Goal: Task Accomplishment & Management: Use online tool/utility

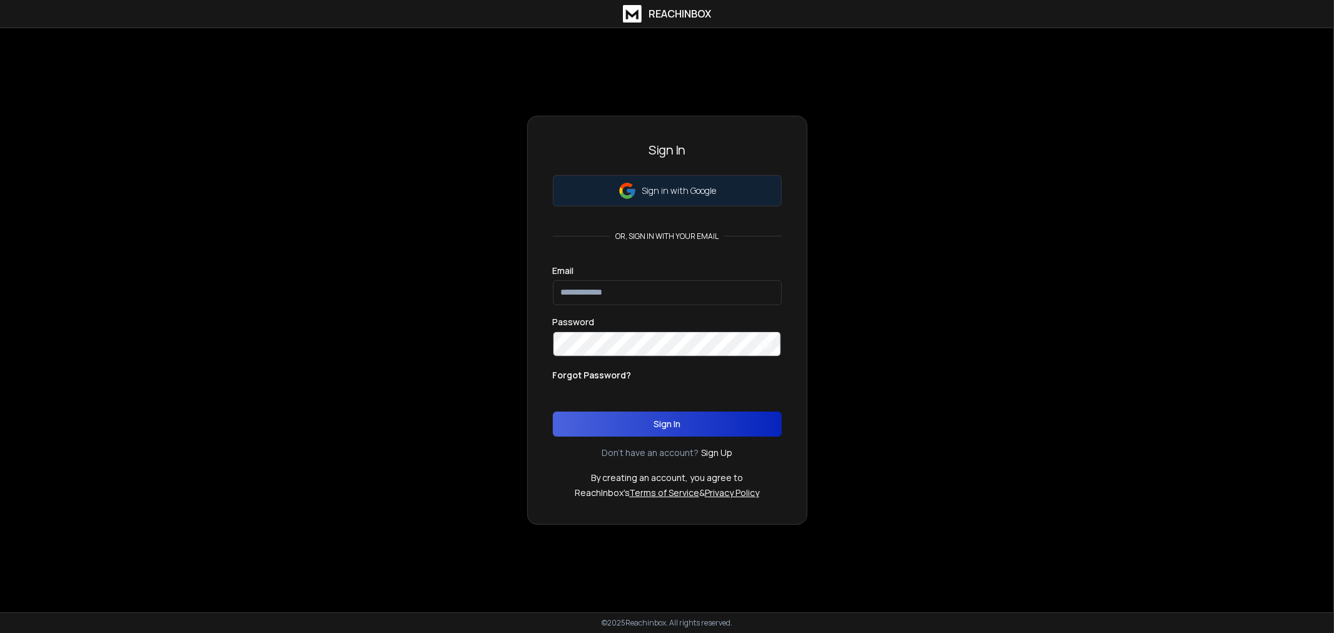
click at [636, 202] on button "Sign in with Google" at bounding box center [667, 190] width 229 height 31
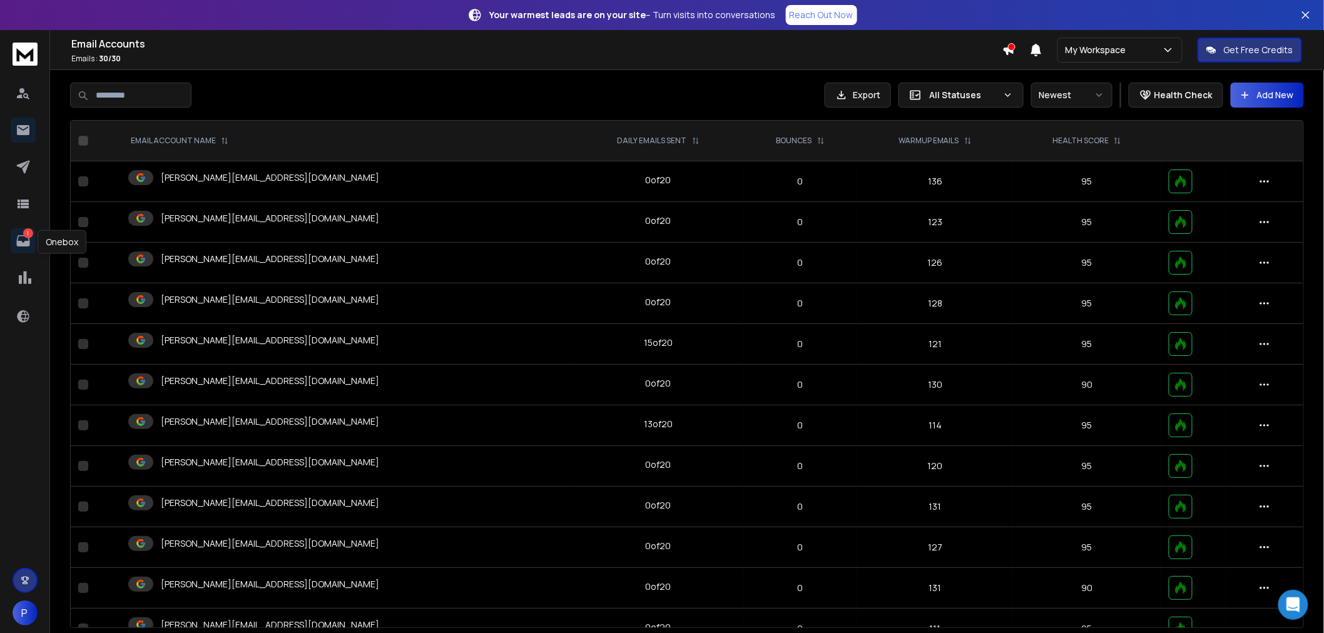
click at [27, 238] on p "1" at bounding box center [28, 233] width 10 height 10
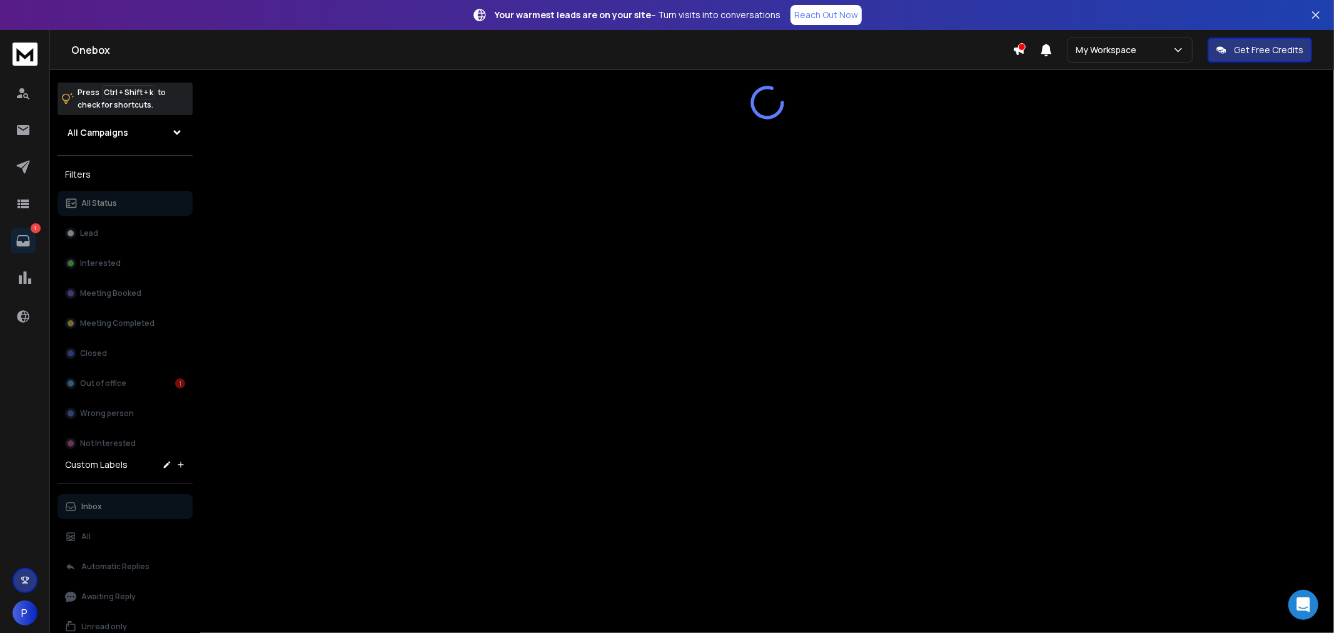
click at [133, 386] on div "All Status Lead Interested Meeting Booked Meeting Completed Closed Out of offic…" at bounding box center [125, 323] width 135 height 265
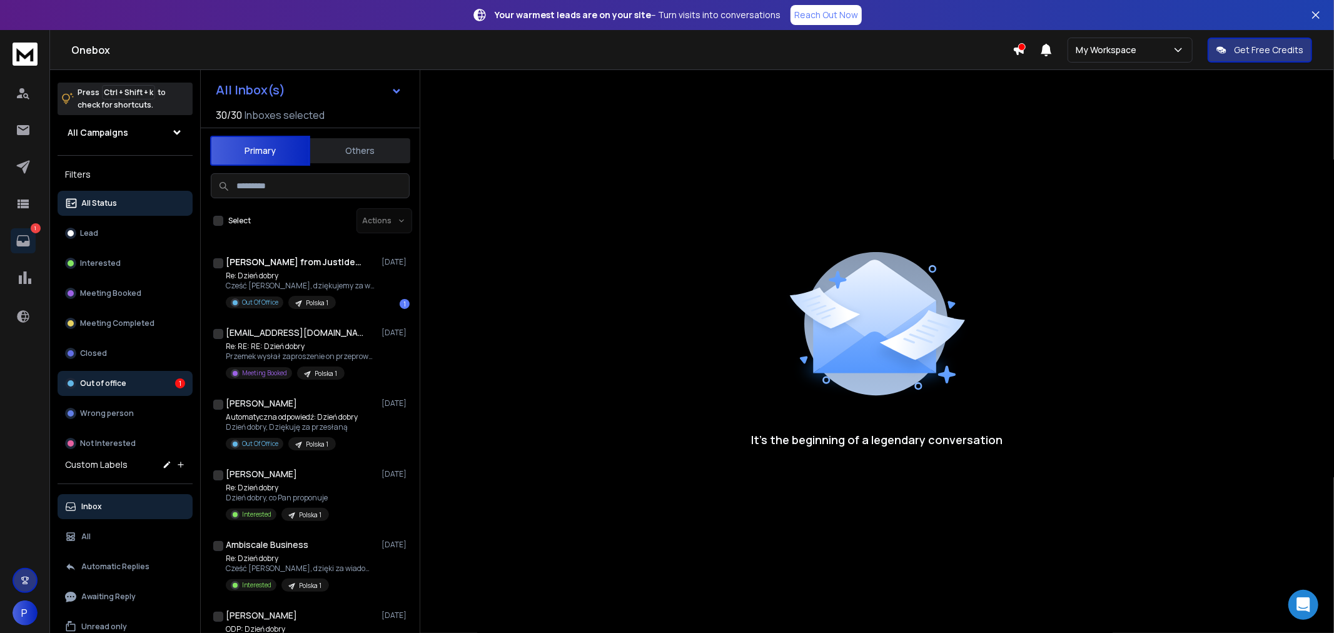
click at [128, 385] on button "Out of office 1" at bounding box center [125, 383] width 135 height 25
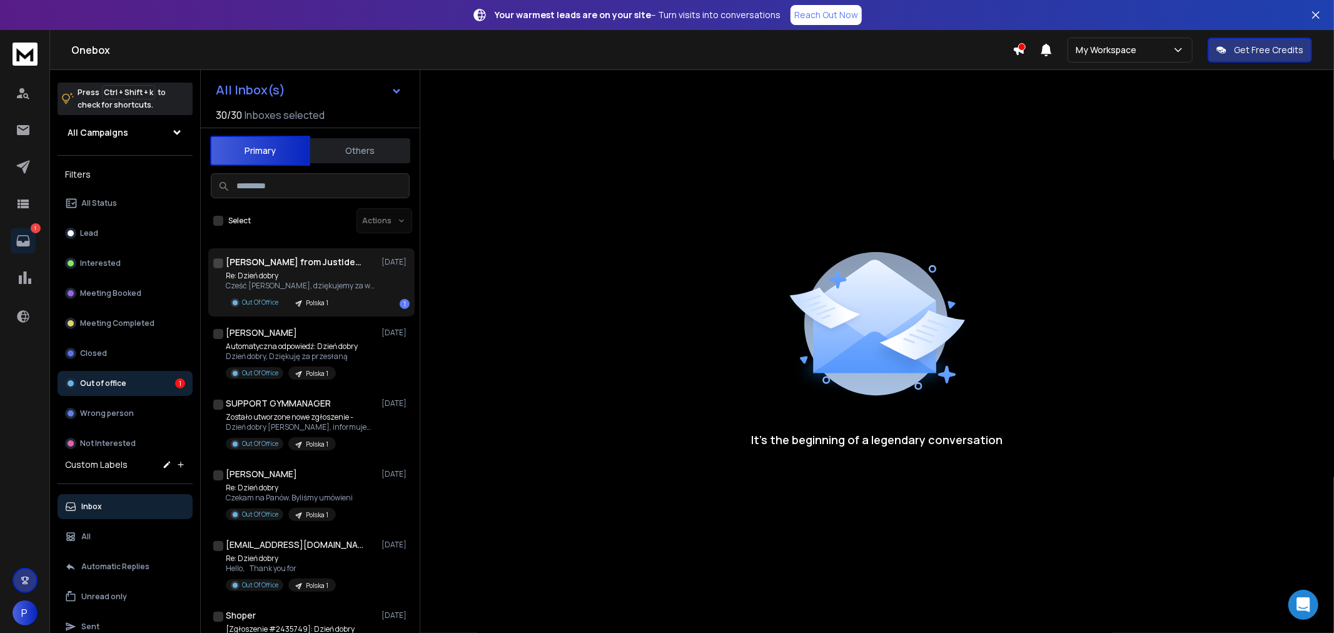
click at [240, 310] on div "[PERSON_NAME] from JustIdea Agency [DATE] Re: Dzień dobry Cześć [PERSON_NAME], …" at bounding box center [311, 282] width 206 height 68
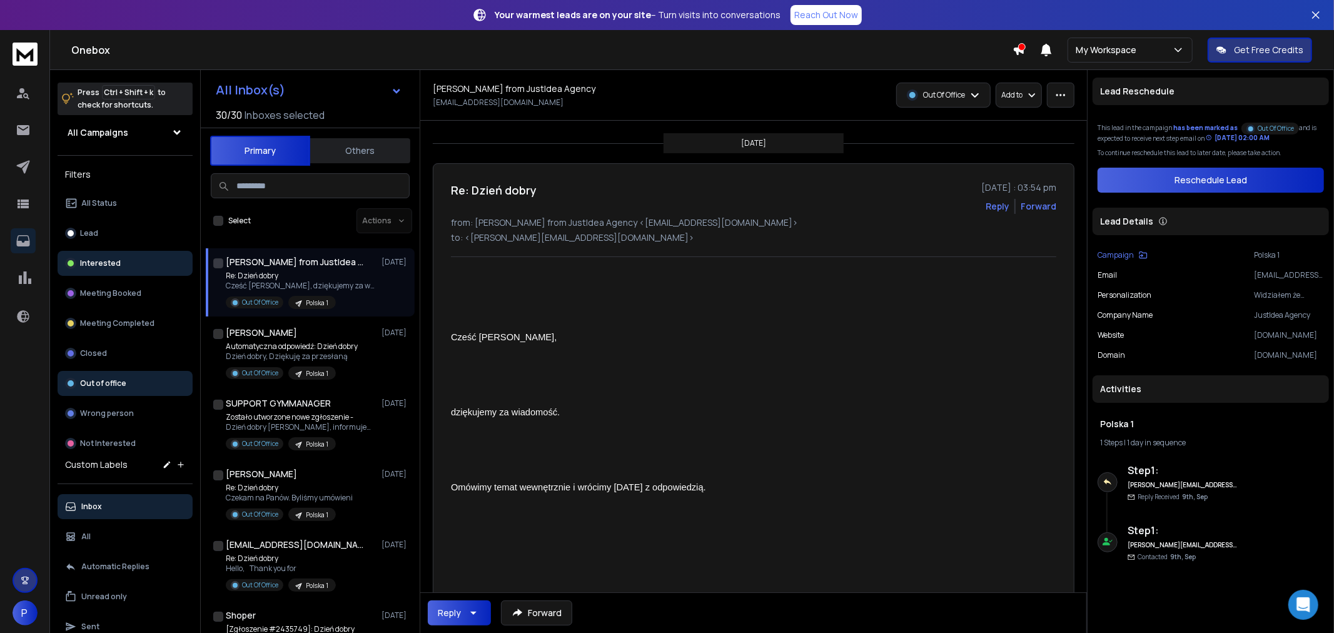
click at [101, 254] on button "Interested" at bounding box center [125, 263] width 135 height 25
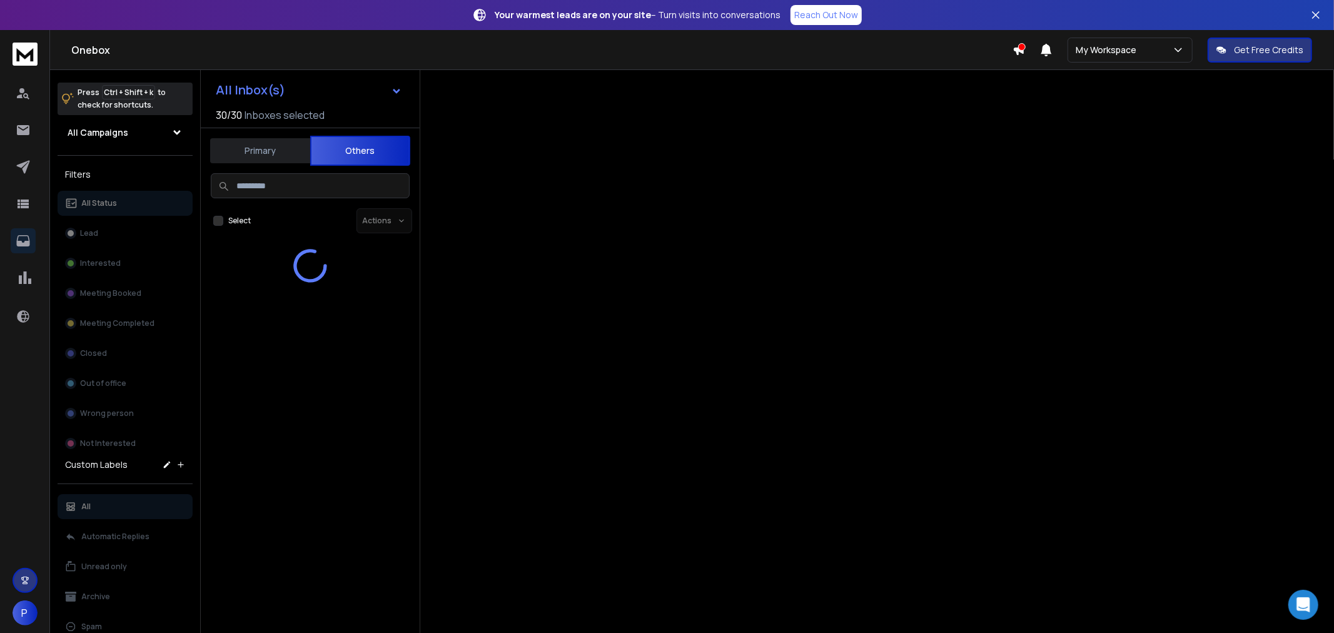
click at [314, 160] on button "Others" at bounding box center [360, 151] width 100 height 30
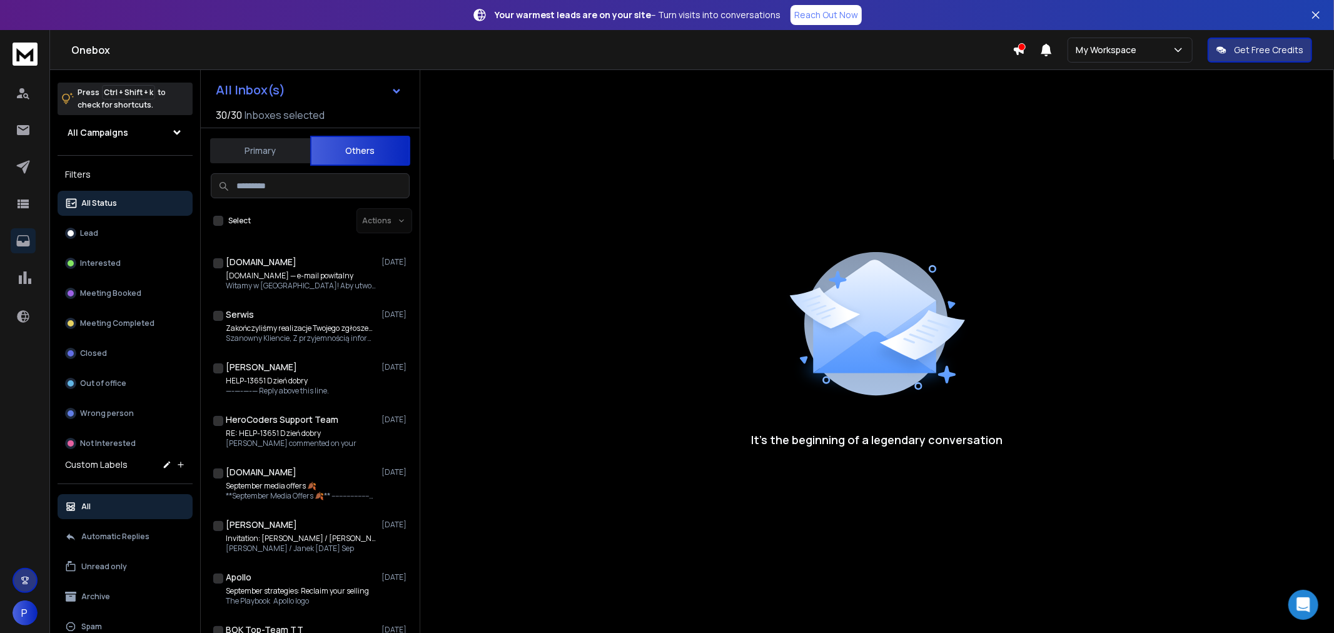
click at [292, 158] on button "Primary" at bounding box center [260, 151] width 100 height 28
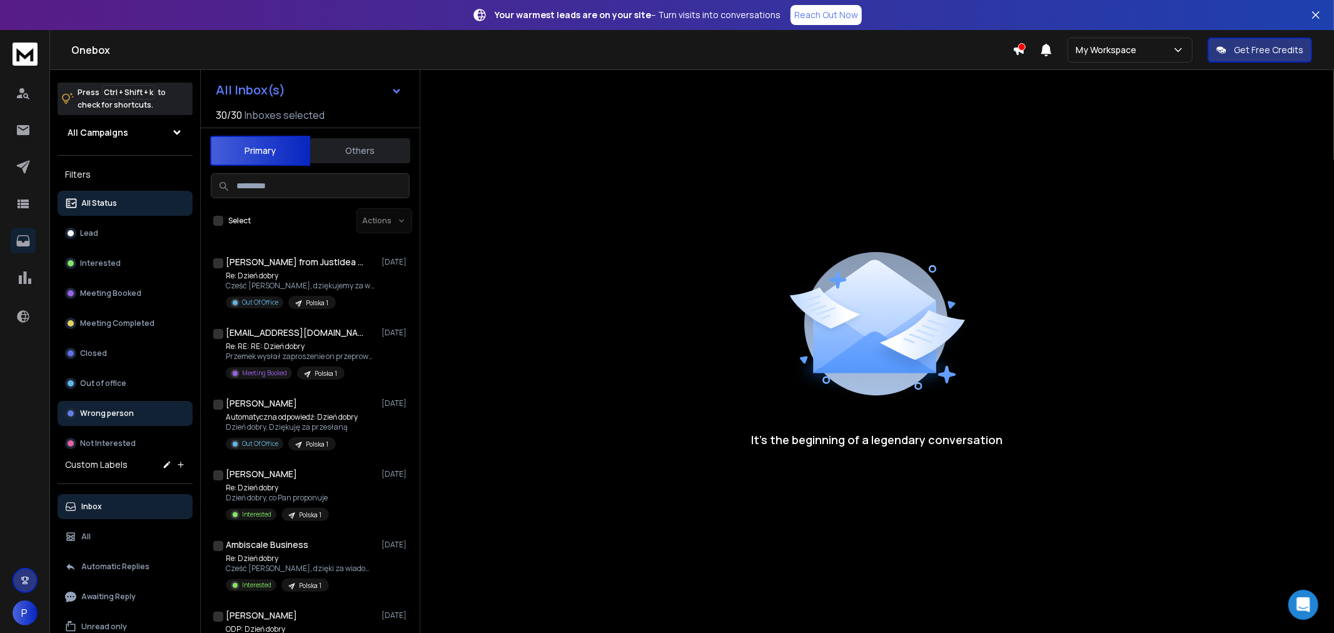
click at [114, 405] on button "Wrong person" at bounding box center [125, 413] width 135 height 25
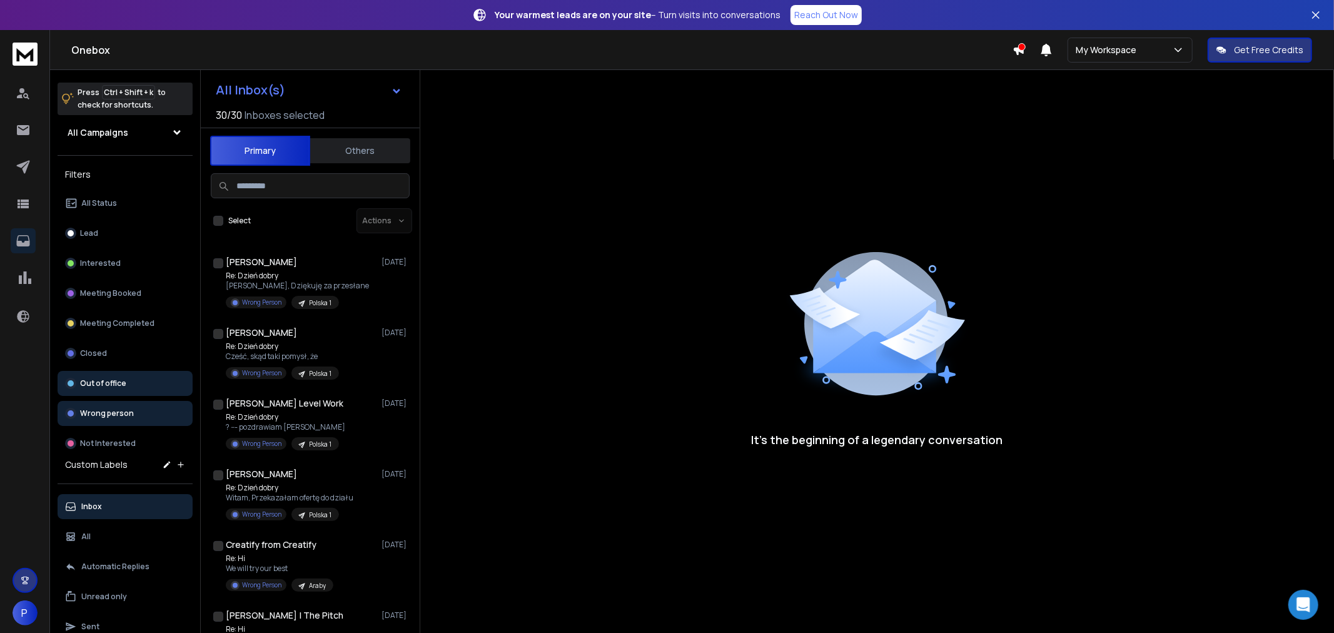
click at [115, 387] on p "Out of office" at bounding box center [103, 383] width 46 height 10
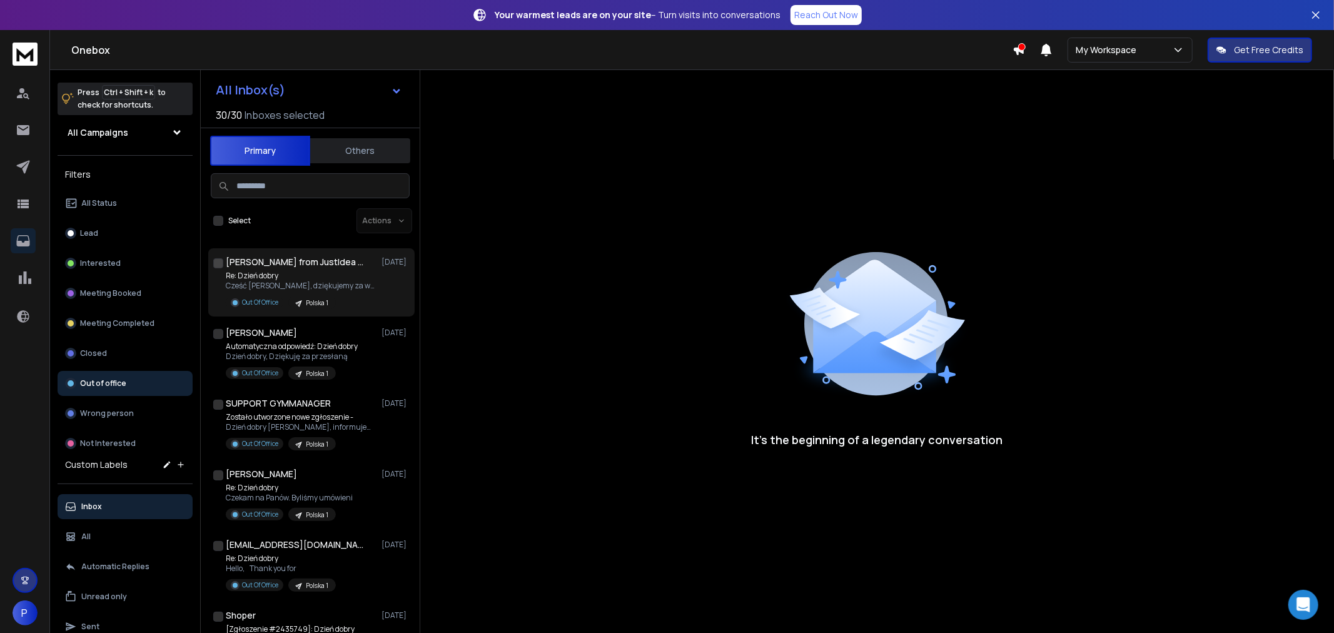
click at [288, 302] on div "Polska 1" at bounding box center [312, 302] width 48 height 13
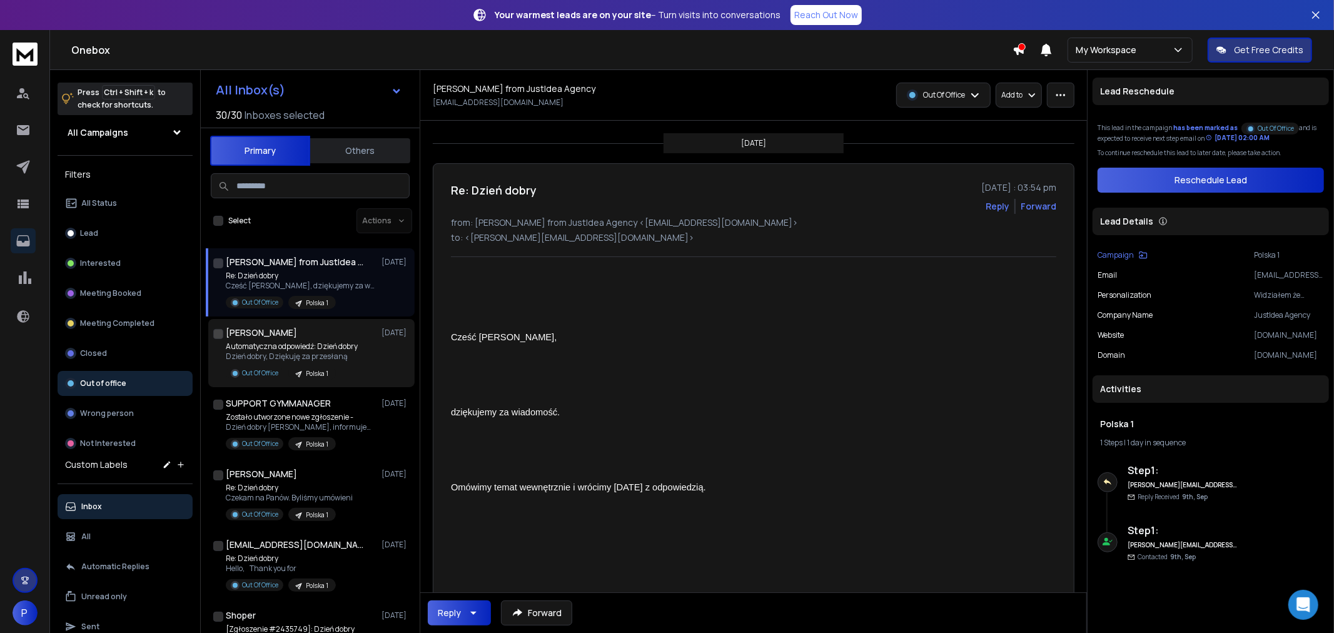
click at [338, 372] on div "Out Of Office Polska 1" at bounding box center [292, 373] width 132 height 13
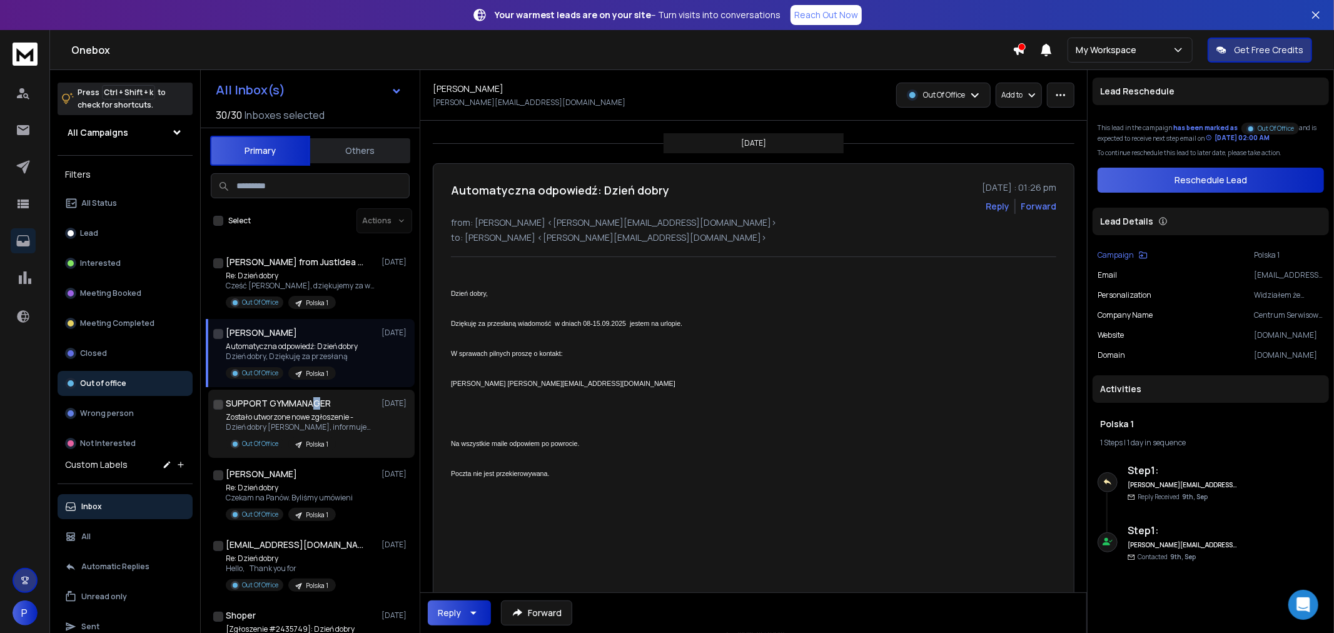
click at [310, 394] on div "[PERSON_NAME] from JustIdea Agency [DATE] Re: Dzień dobry Cześć [PERSON_NAME], …" at bounding box center [310, 480] width 219 height 469
click at [309, 418] on p "Zostało utworzone nowe zgłoszenie -" at bounding box center [301, 417] width 150 height 10
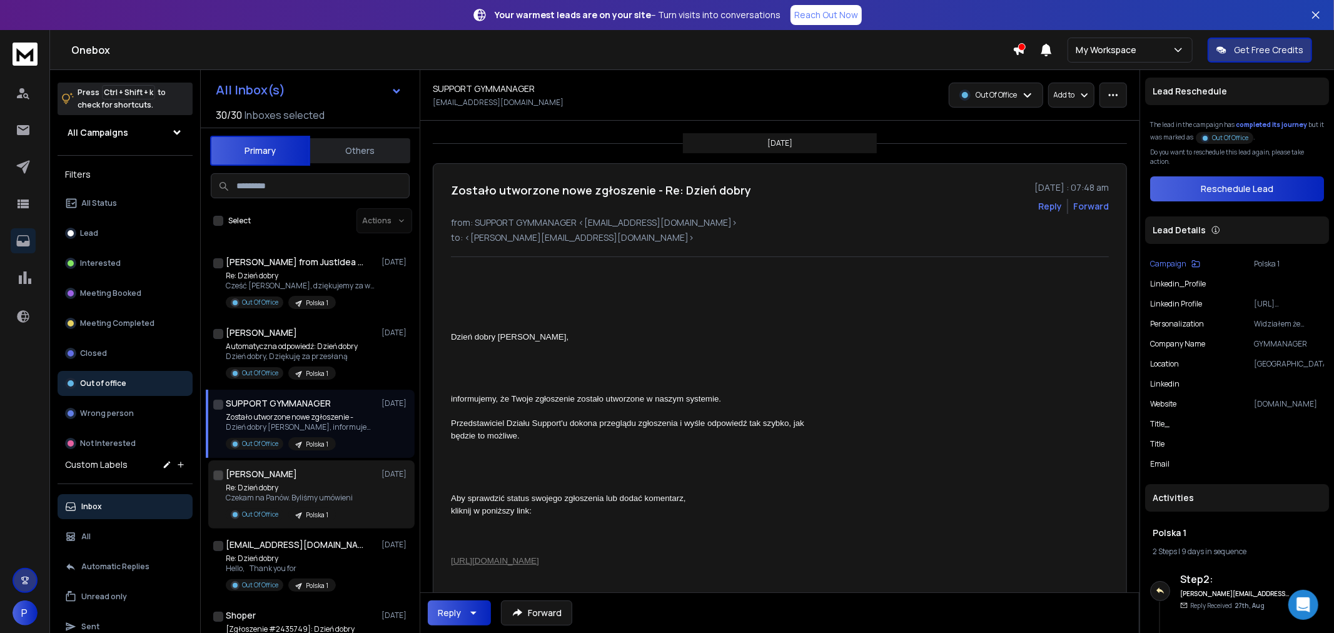
click at [292, 468] on div "[PERSON_NAME] [DATE]" at bounding box center [318, 474] width 184 height 13
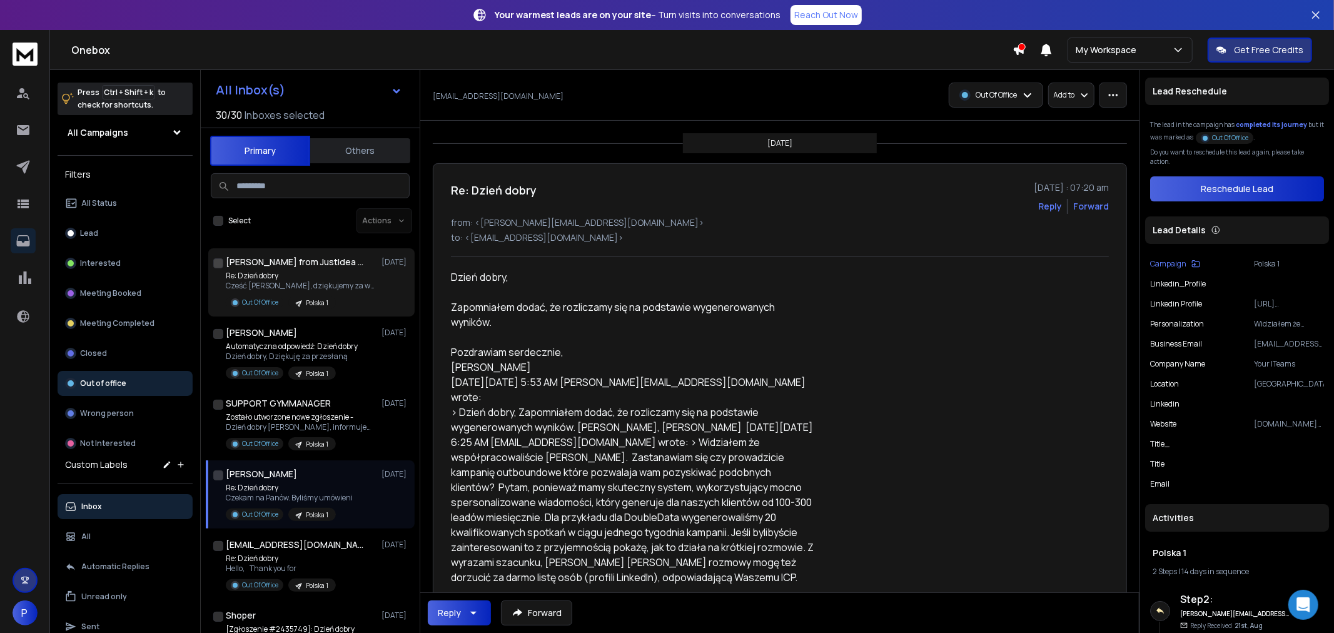
click at [296, 264] on h1 "[PERSON_NAME] from JustIdea Agency" at bounding box center [295, 262] width 138 height 13
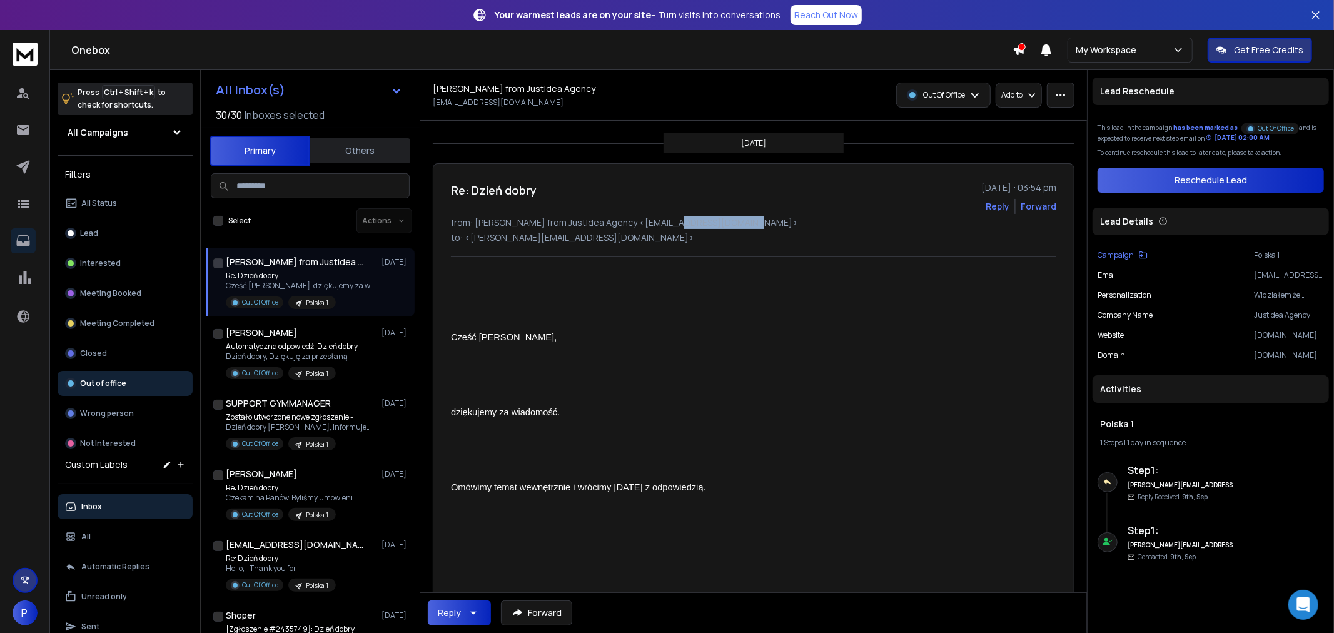
drag, startPoint x: 664, startPoint y: 221, endPoint x: 728, endPoint y: 223, distance: 63.8
click at [728, 223] on p "from: [PERSON_NAME] from JustIdea Agency <[EMAIL_ADDRESS][DOMAIN_NAME]>" at bounding box center [754, 222] width 606 height 13
click at [98, 195] on button "All Status" at bounding box center [125, 203] width 135 height 25
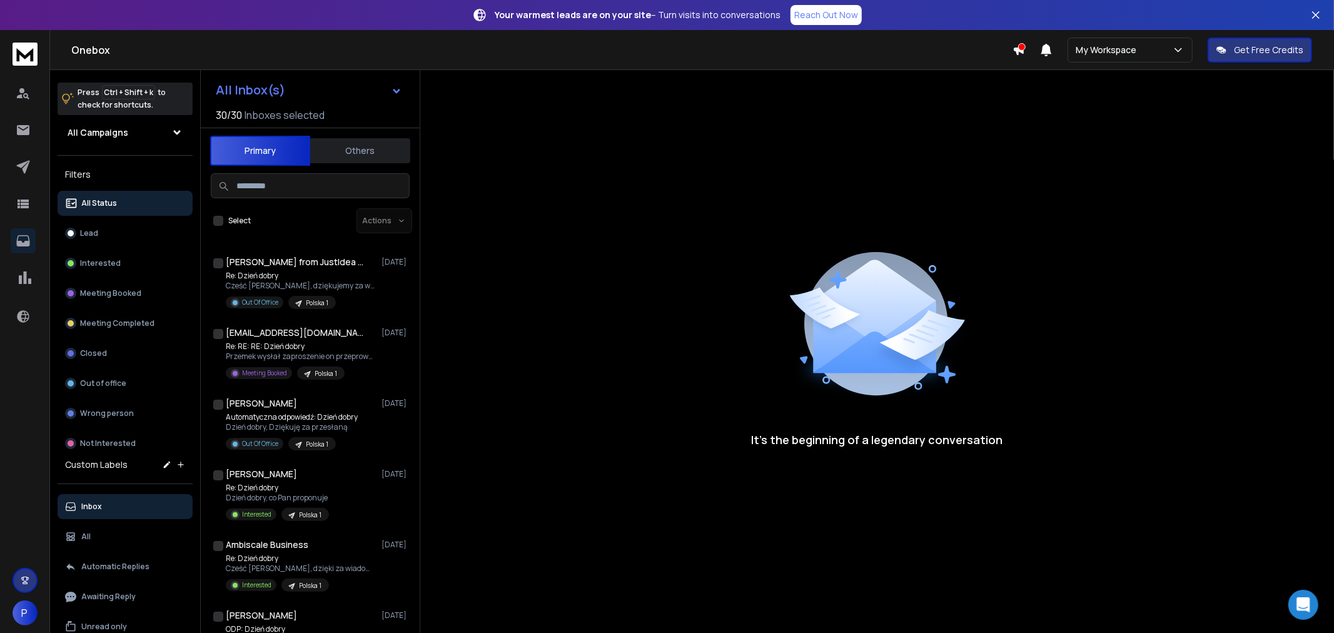
click at [355, 134] on div "All Inbox(s) 30 / 30 Inboxes selected Primary Others Select Actions [PERSON_NAM…" at bounding box center [310, 386] width 219 height 633
click at [14, 166] on link at bounding box center [23, 167] width 25 height 25
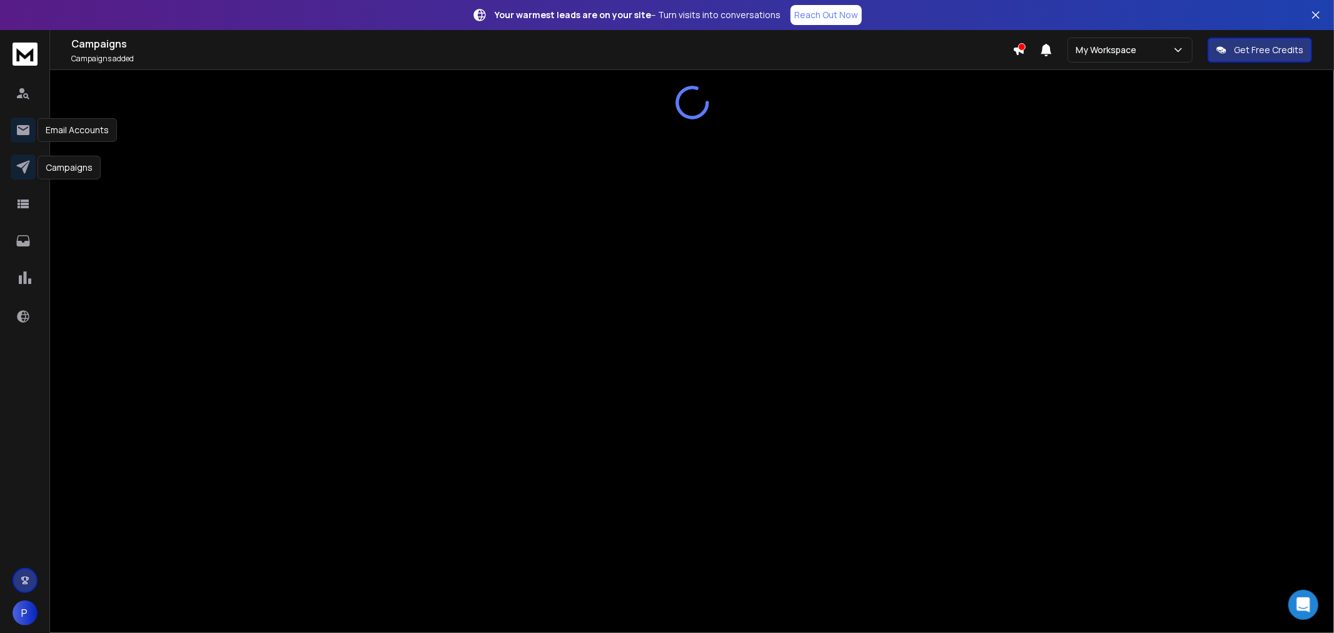
click at [28, 138] on icon at bounding box center [23, 130] width 15 height 15
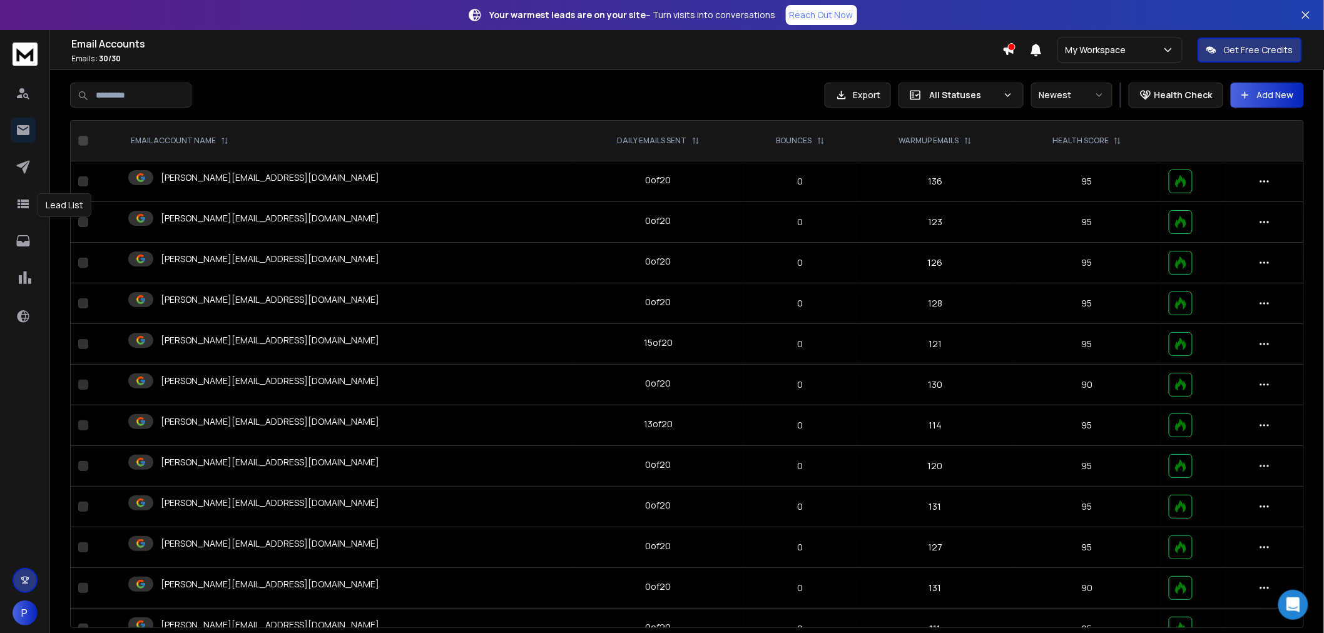
click at [16, 184] on div at bounding box center [25, 169] width 29 height 29
click at [22, 178] on link at bounding box center [23, 167] width 25 height 25
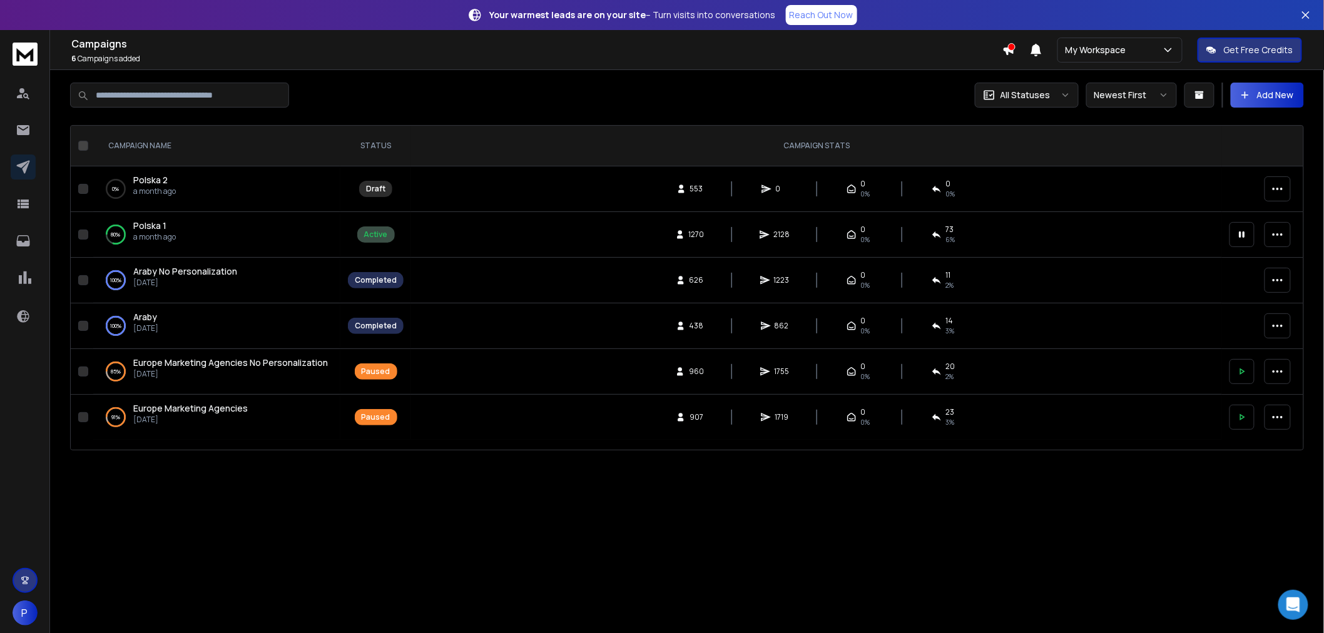
click at [411, 235] on td "1270 2128 0 0% 73 6 %" at bounding box center [816, 235] width 811 height 46
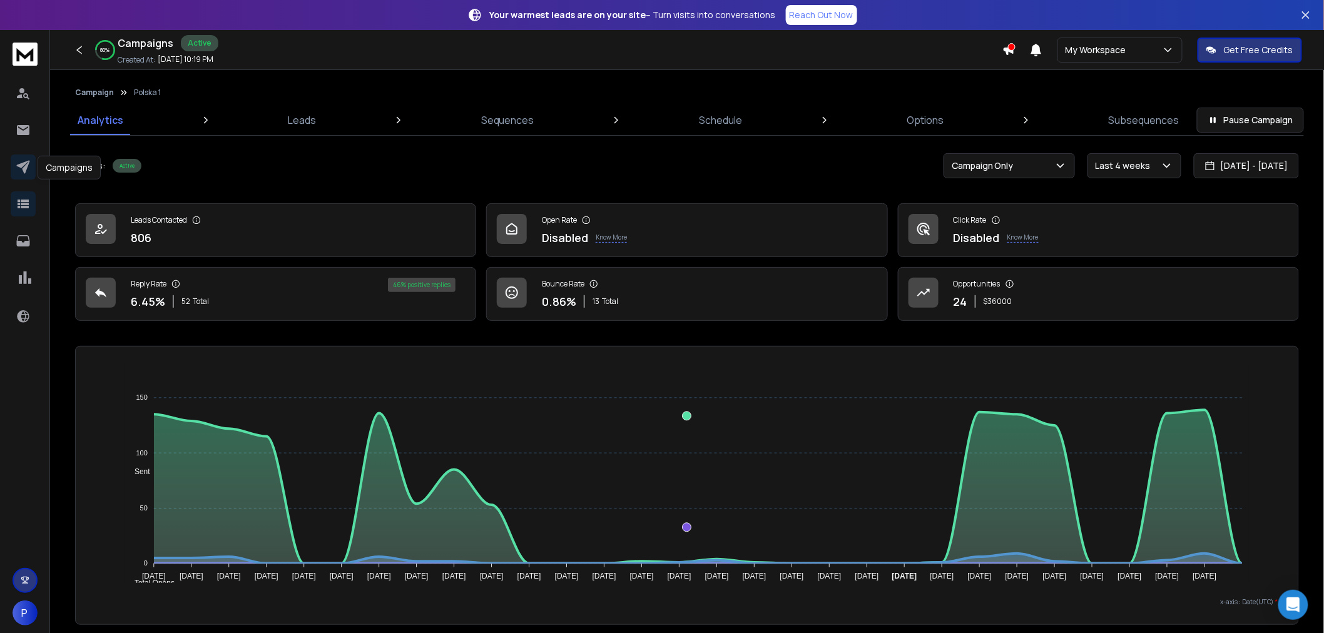
click at [23, 198] on icon at bounding box center [23, 203] width 15 height 15
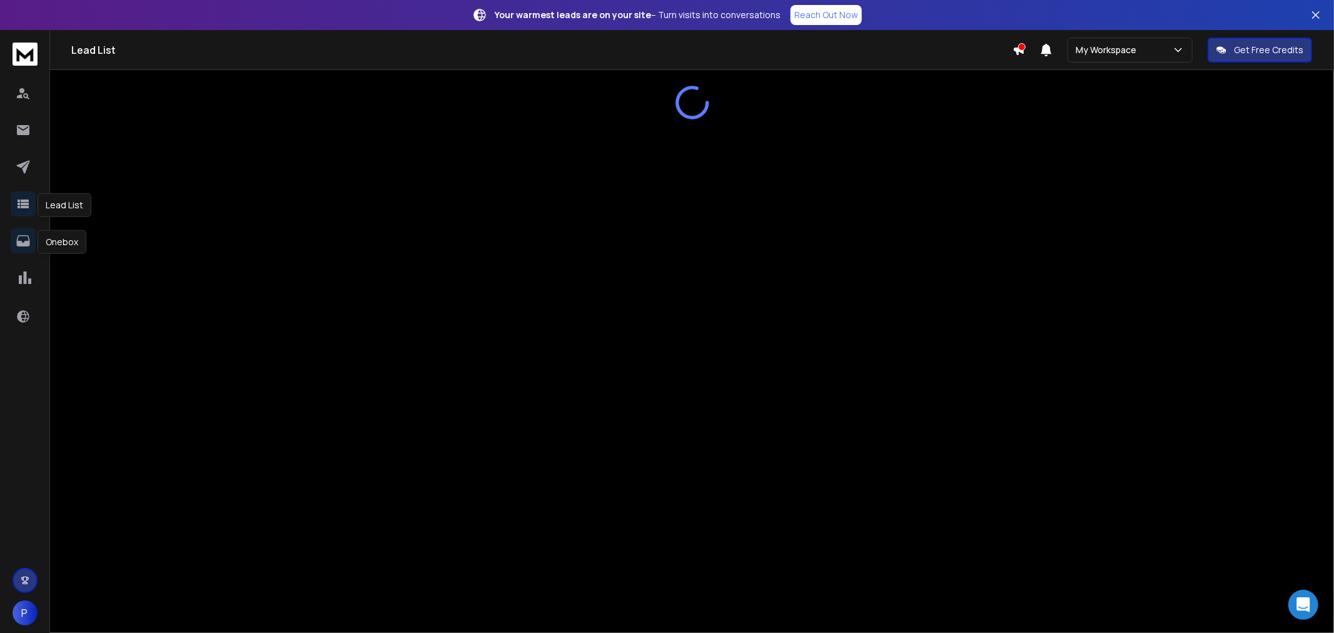
click at [27, 235] on icon at bounding box center [23, 240] width 15 height 15
